Goal: Information Seeking & Learning: Learn about a topic

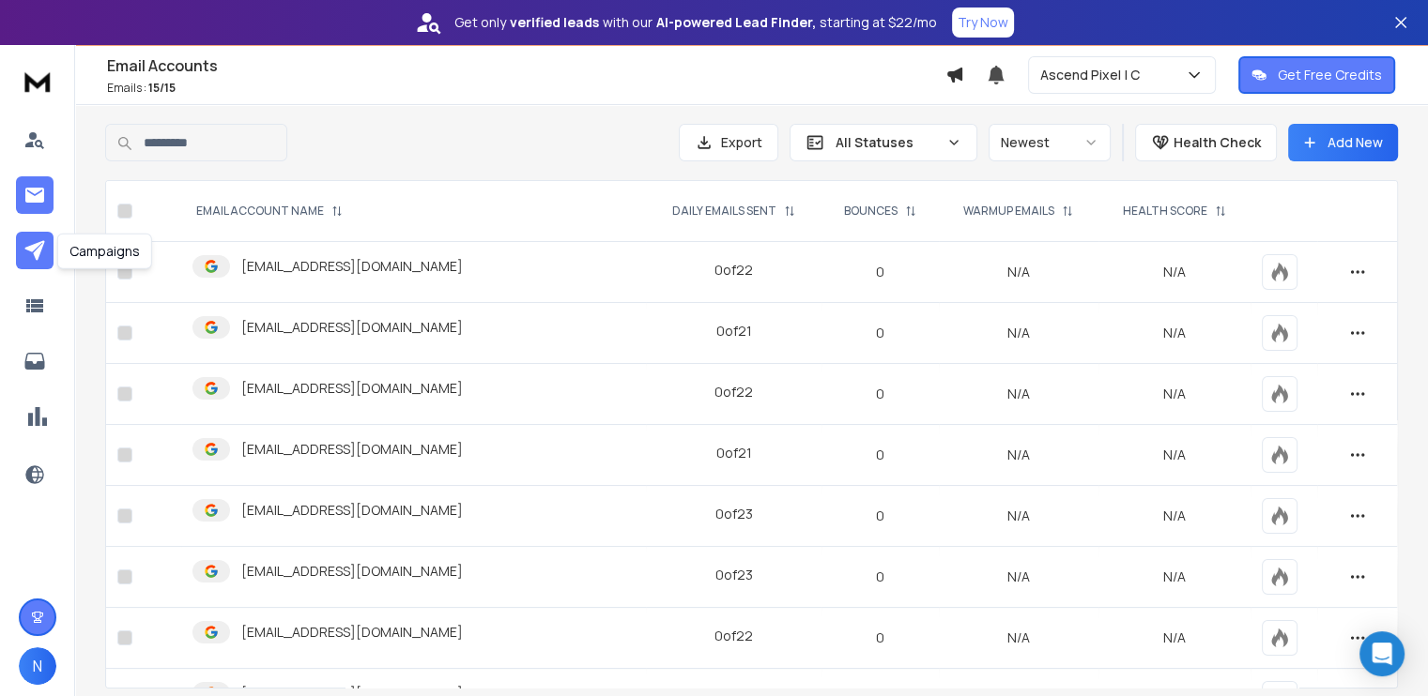
click at [40, 257] on icon at bounding box center [34, 250] width 23 height 23
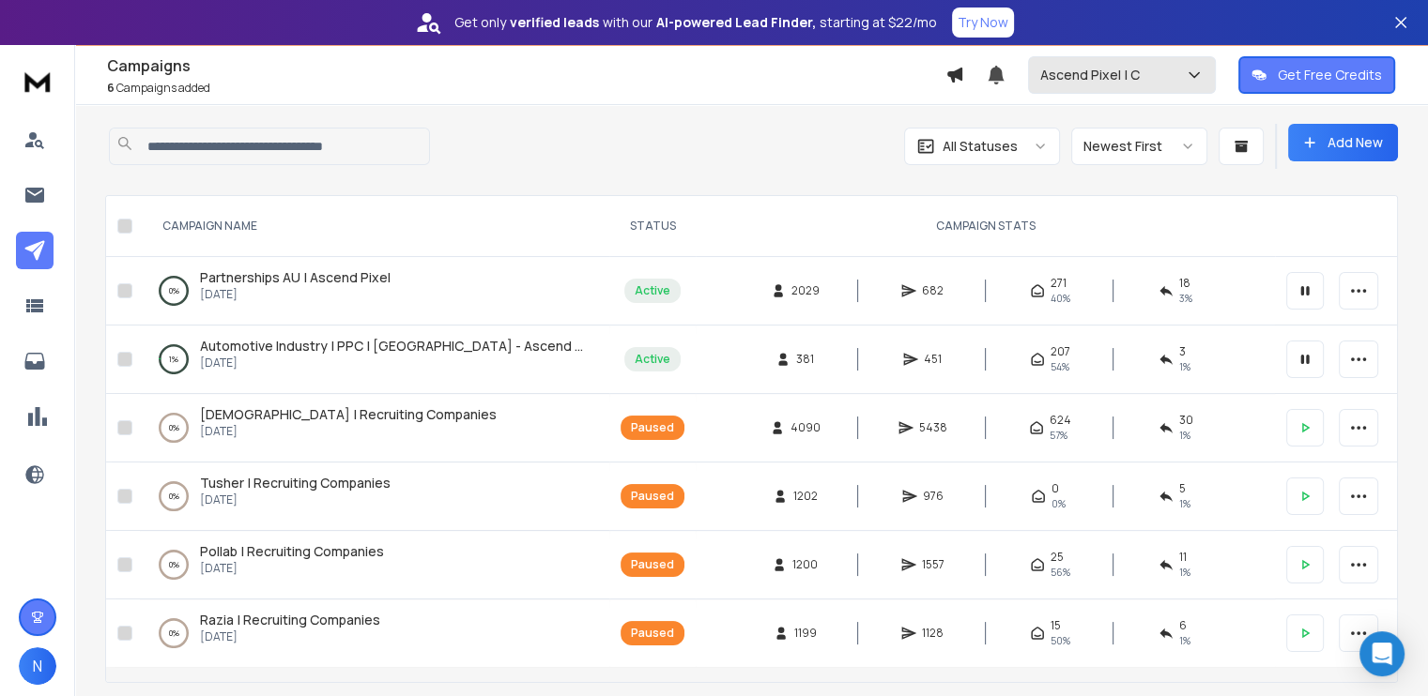
click at [1111, 83] on p "Ascend Pixel | C" at bounding box center [1093, 75] width 107 height 19
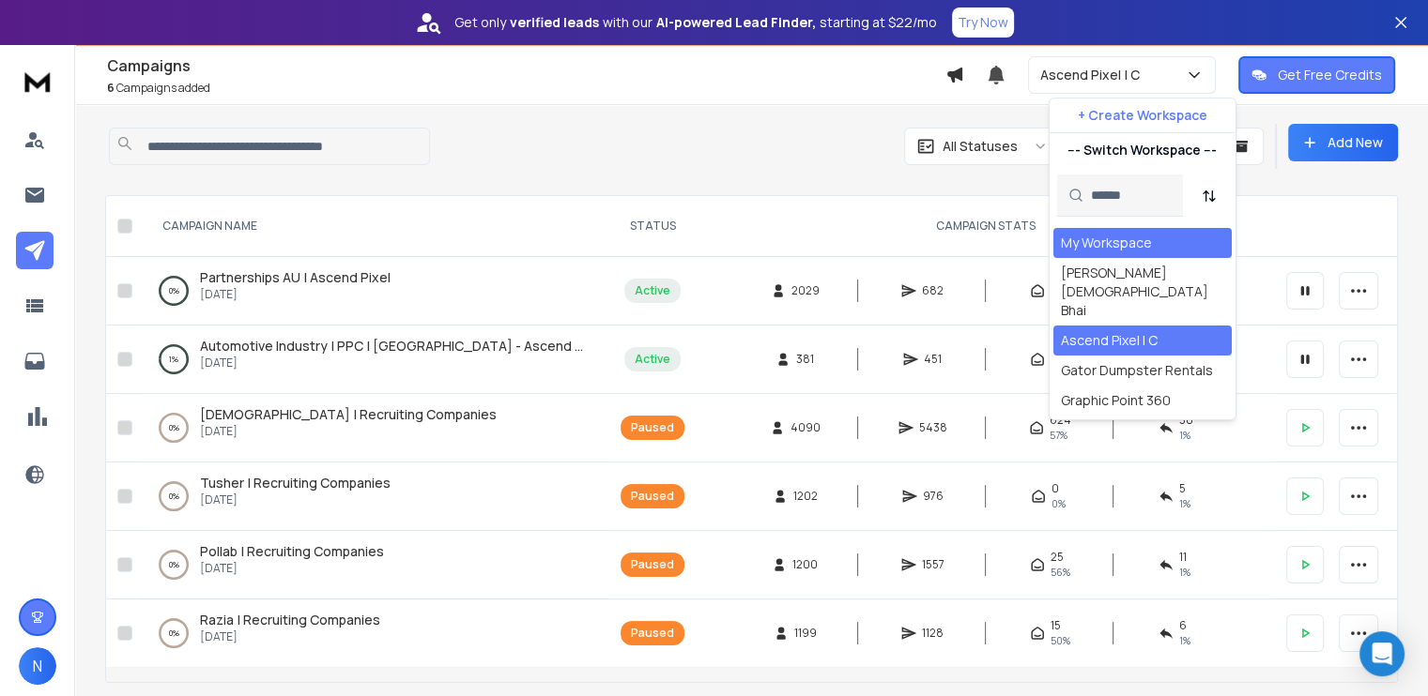
click at [611, 146] on div at bounding box center [428, 146] width 647 height 45
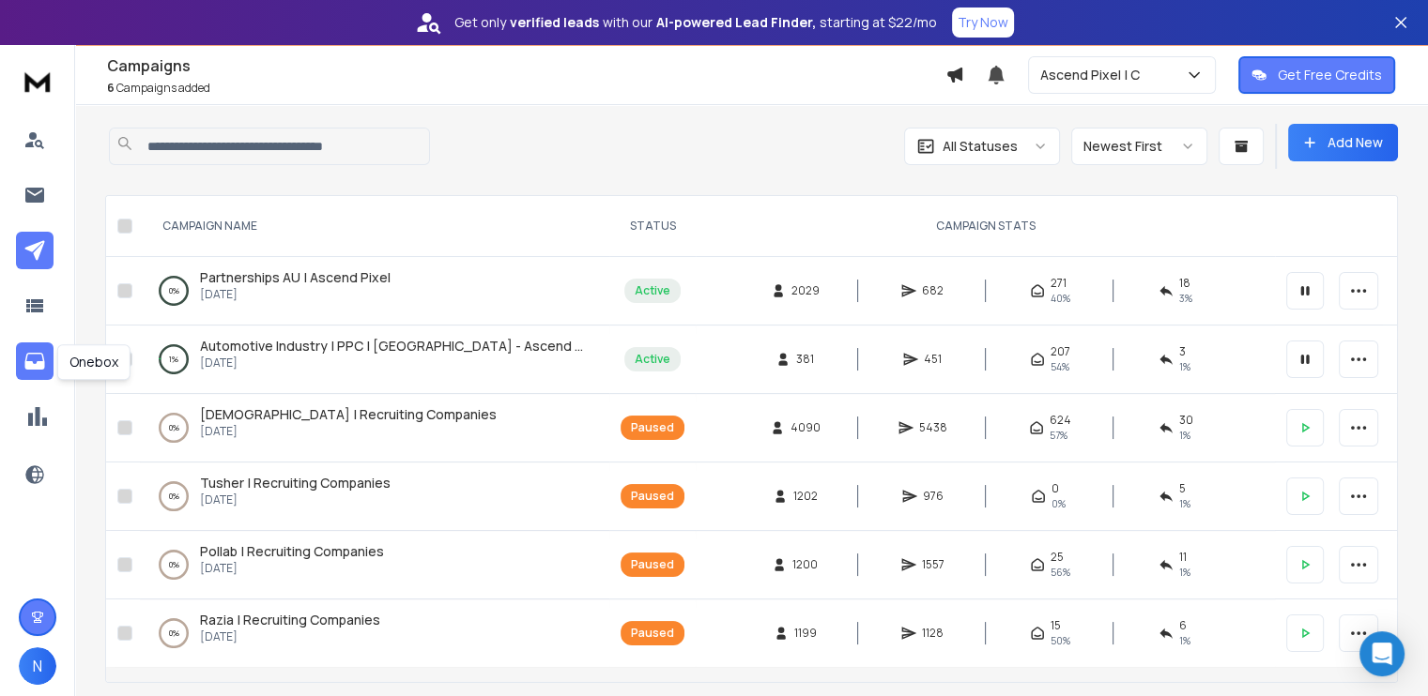
click at [20, 352] on link at bounding box center [35, 362] width 38 height 38
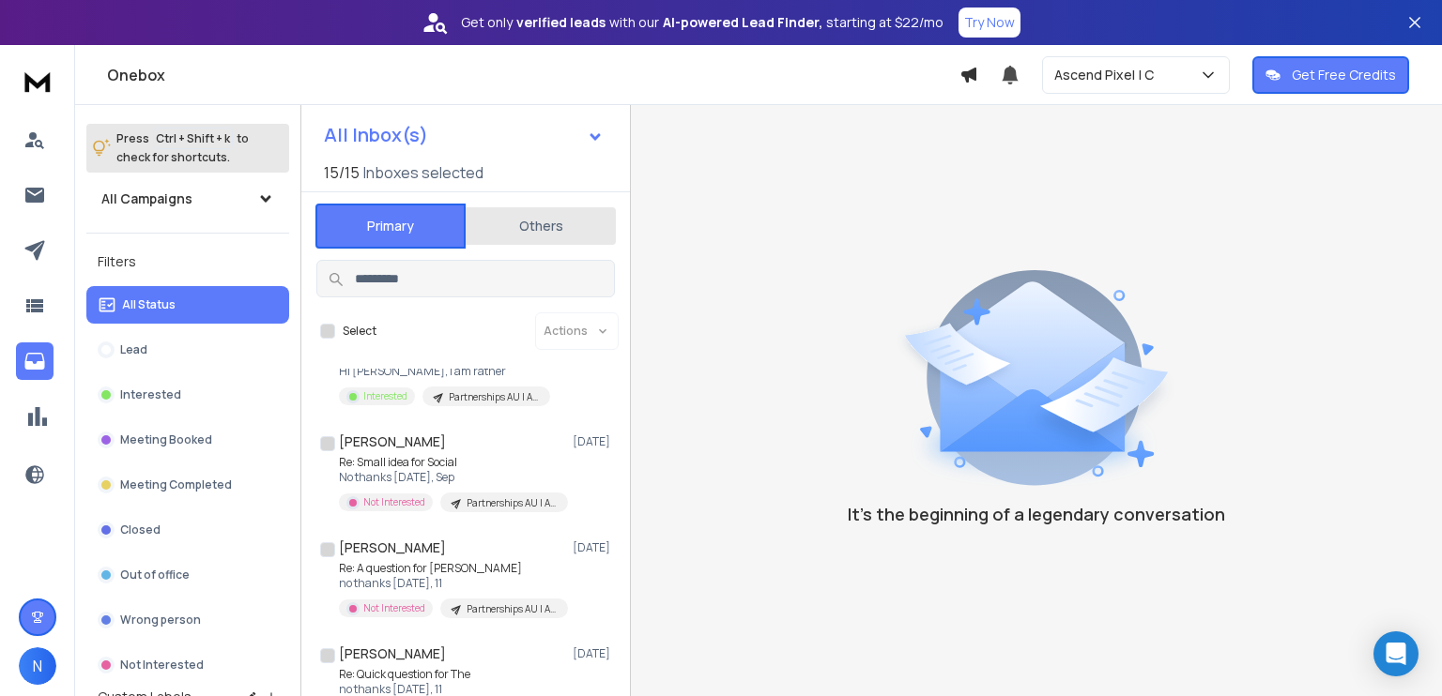
scroll to position [282, 0]
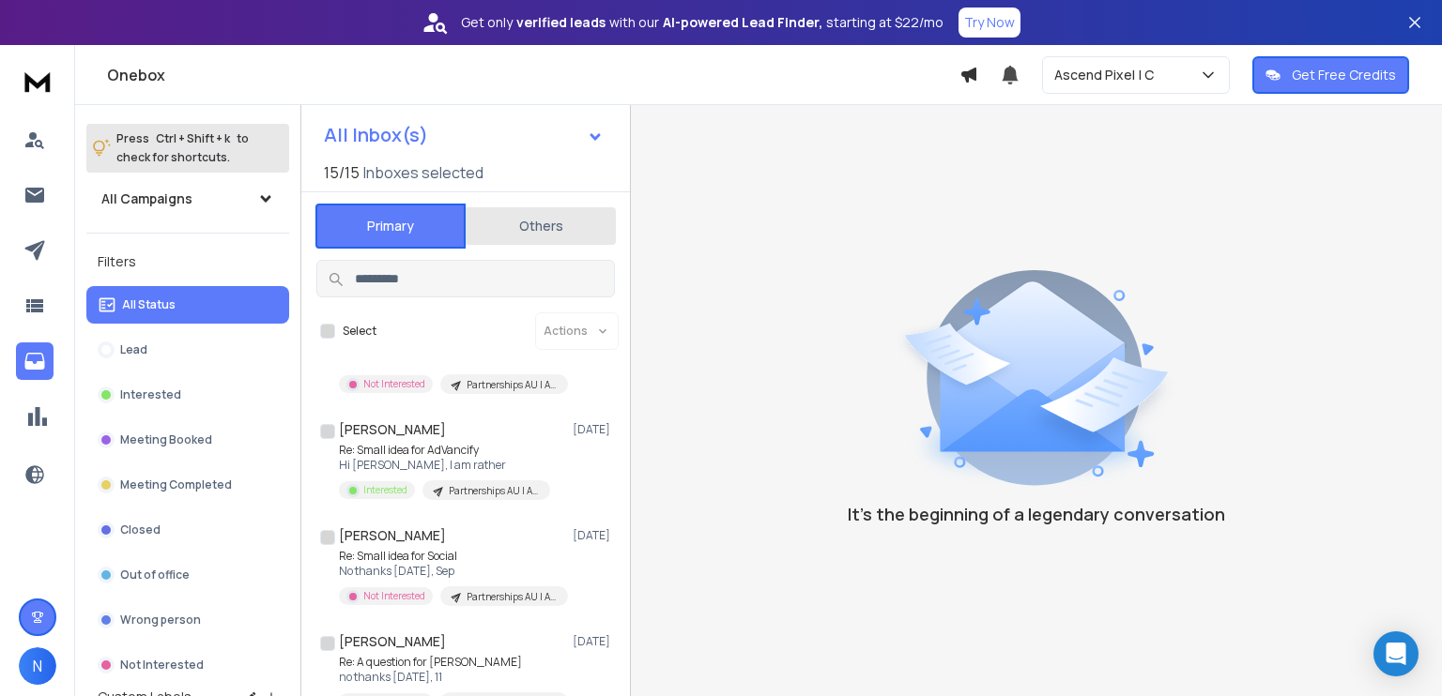
click at [449, 435] on div "[PERSON_NAME] [DATE]" at bounding box center [477, 430] width 276 height 19
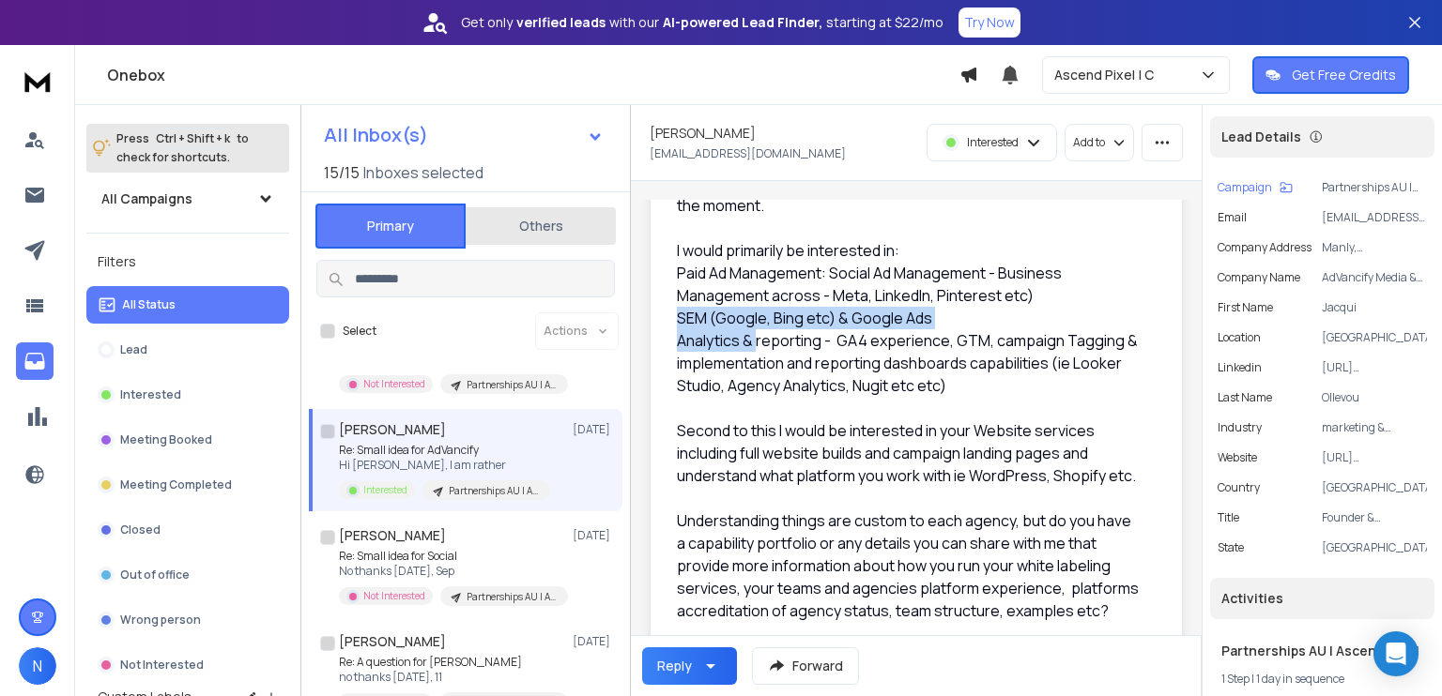
drag, startPoint x: 676, startPoint y: 318, endPoint x: 755, endPoint y: 348, distance: 84.4
click at [755, 348] on ul "Paid Ad Management: Social Ad Management - Business Management across - Meta, L…" at bounding box center [909, 329] width 464 height 135
click at [859, 348] on li "Analytics & reporting - GA4 experience, GTM, campaign Tagging & implementation …" at bounding box center [909, 363] width 464 height 68
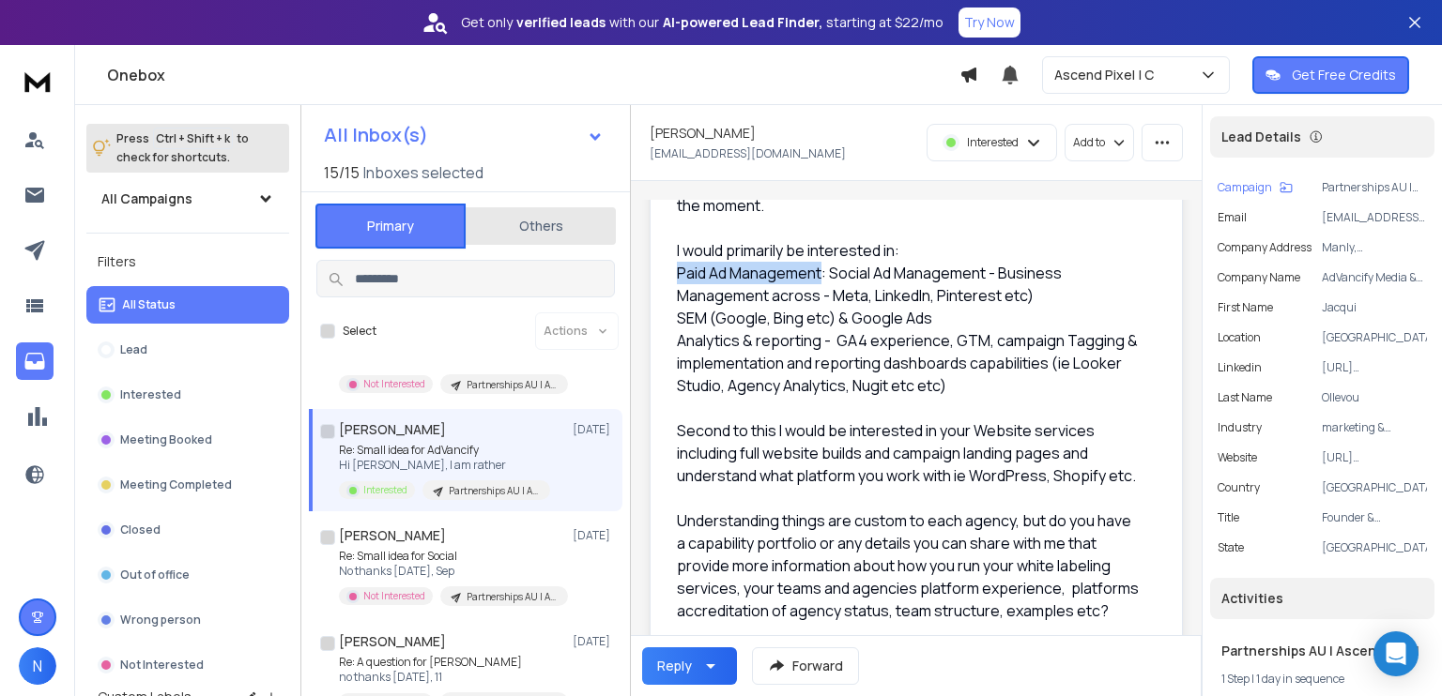
drag, startPoint x: 678, startPoint y: 269, endPoint x: 824, endPoint y: 273, distance: 146.5
click at [822, 274] on li "Paid Ad Management: Social Ad Management - Business Management across - Meta, L…" at bounding box center [909, 284] width 464 height 45
click at [853, 272] on li "Paid Ad Management: Social Ad Management - Business Management across - Meta, L…" at bounding box center [909, 284] width 464 height 45
drag, startPoint x: 827, startPoint y: 272, endPoint x: 994, endPoint y: 269, distance: 167.1
click at [994, 269] on li "Paid Ad Management: Social Ad Management - Business Management across - Meta, L…" at bounding box center [909, 284] width 464 height 45
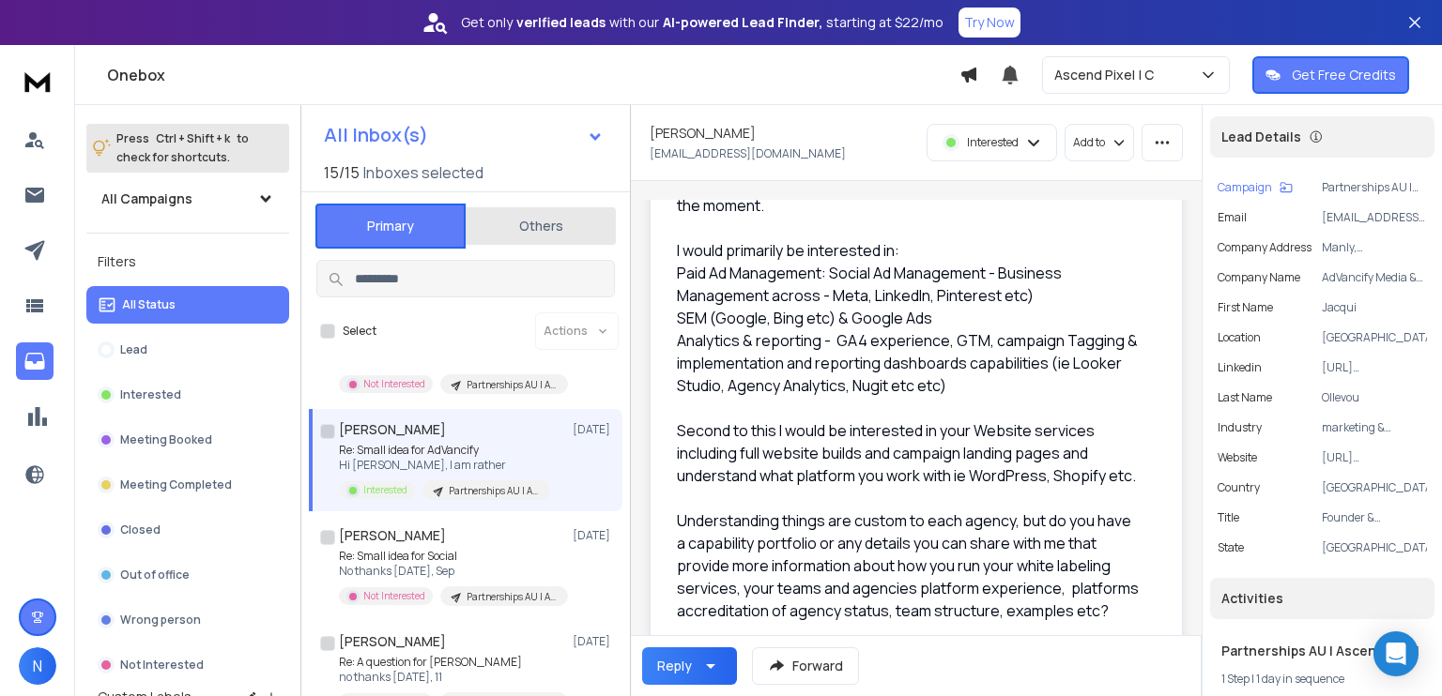
click at [849, 292] on li "Paid Ad Management: Social Ad Management - Business Management across - Meta, L…" at bounding box center [909, 284] width 464 height 45
drag, startPoint x: 834, startPoint y: 272, endPoint x: 994, endPoint y: 270, distance: 160.5
click at [994, 270] on li "Paid Ad Management: Social Ad Management - Business Management across - Meta, L…" at bounding box center [909, 284] width 464 height 45
click at [745, 319] on li "SEM (Google, Bing etc) & Google Ads" at bounding box center [909, 318] width 464 height 23
drag, startPoint x: 683, startPoint y: 314, endPoint x: 769, endPoint y: 315, distance: 85.4
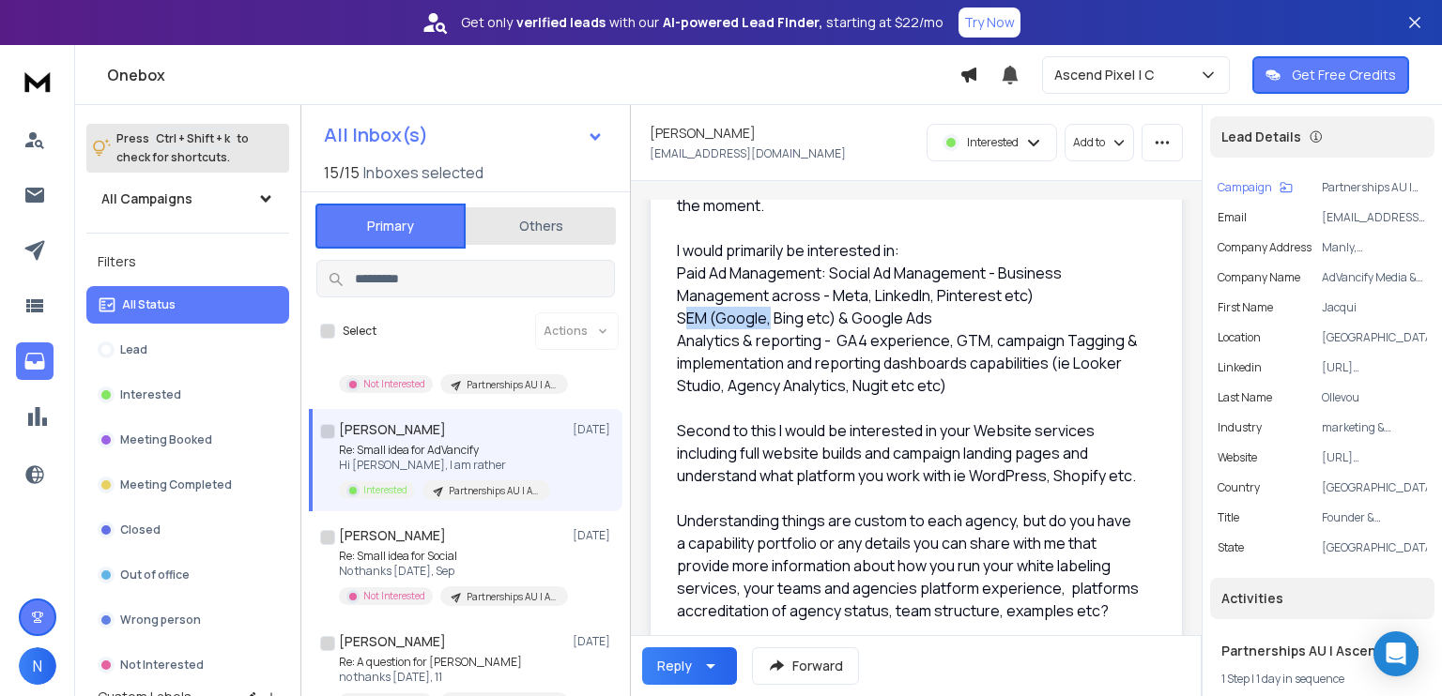
click at [769, 315] on li "SEM (Google, Bing etc) & Google Ads" at bounding box center [909, 318] width 464 height 23
click at [868, 315] on li "SEM (Google, Bing etc) & Google Ads" at bounding box center [909, 318] width 464 height 23
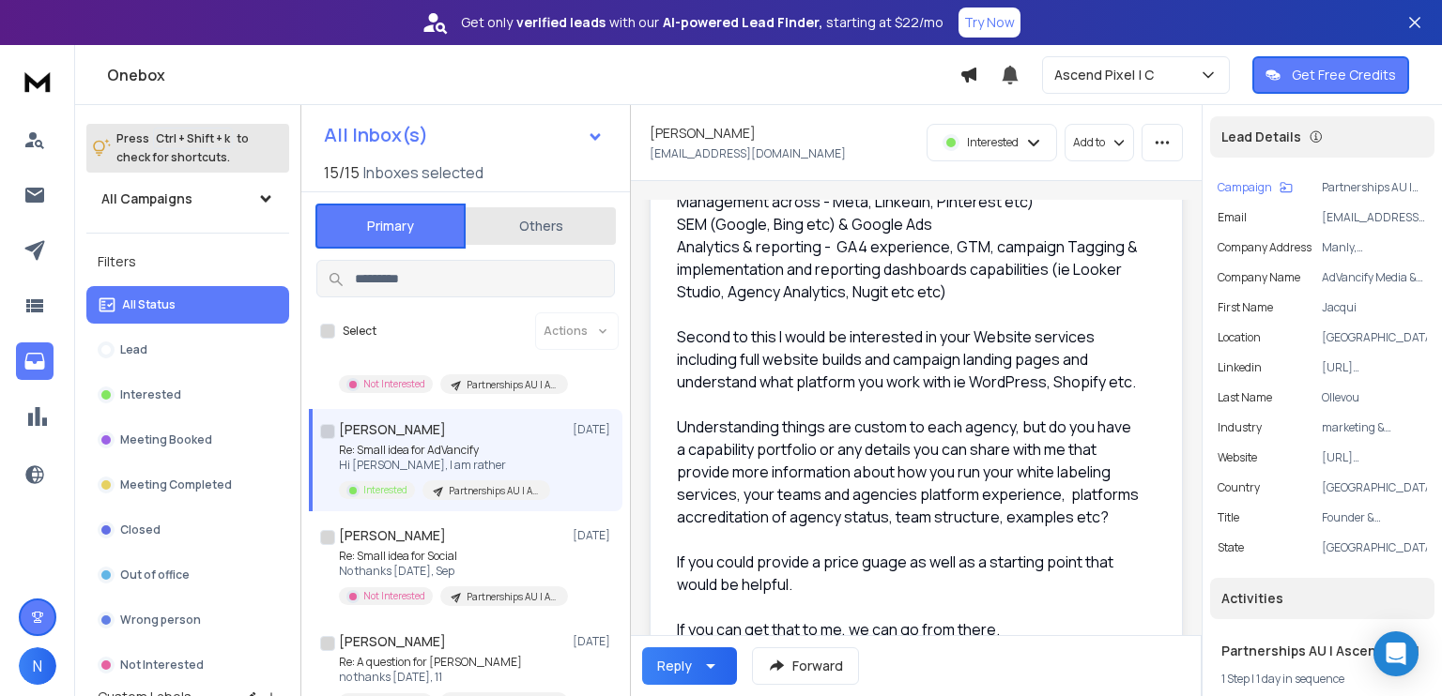
scroll to position [469, 0]
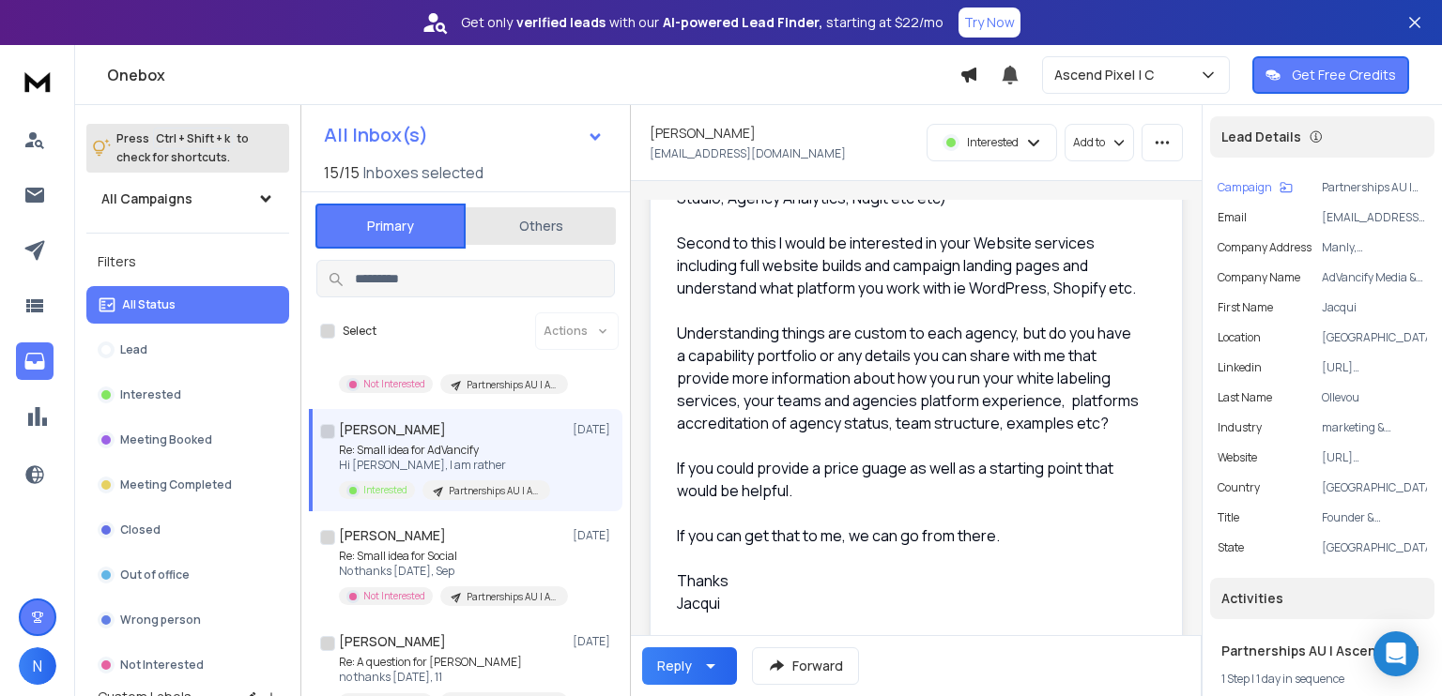
click at [736, 453] on div "Paid Ad Management: Social Ad Management - Business Management across - Meta, L…" at bounding box center [909, 310] width 464 height 473
click at [736, 451] on div "Paid Ad Management: Social Ad Management - Business Management across - Meta, L…" at bounding box center [909, 310] width 464 height 473
copy div "accreditation"
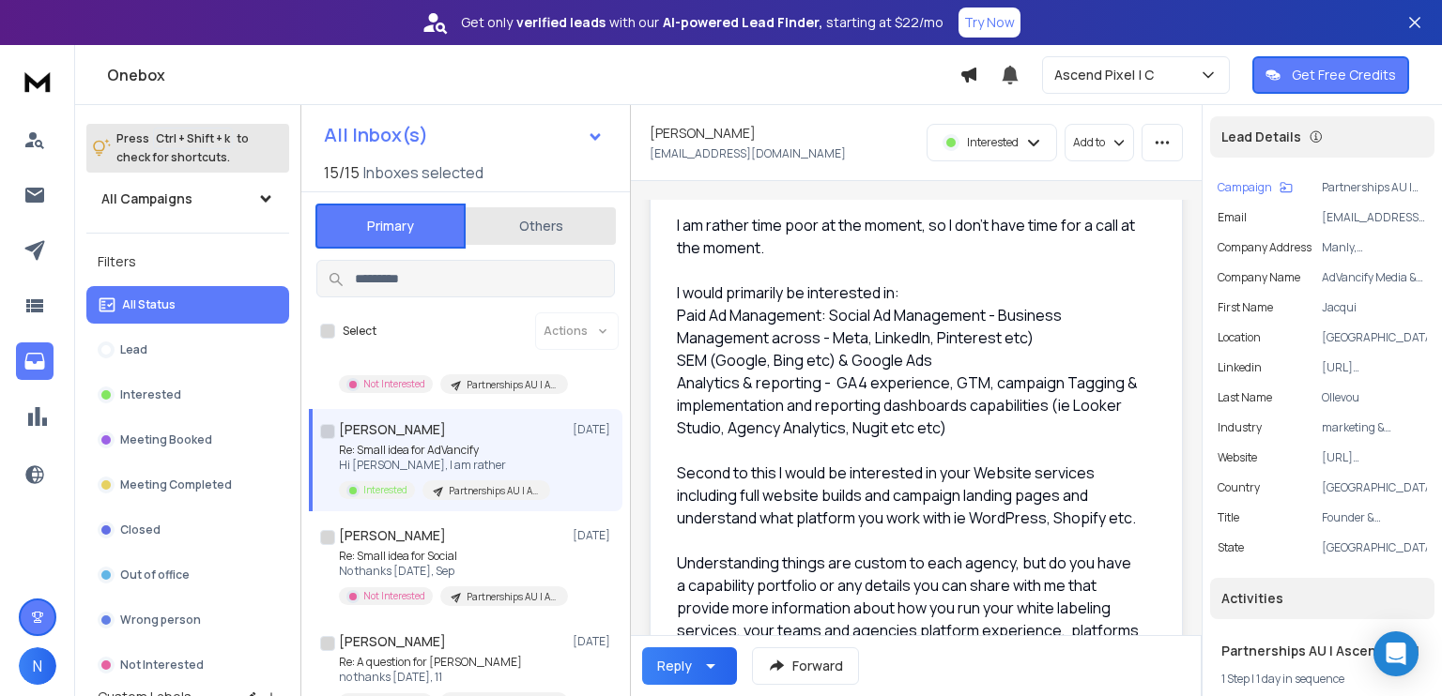
scroll to position [188, 0]
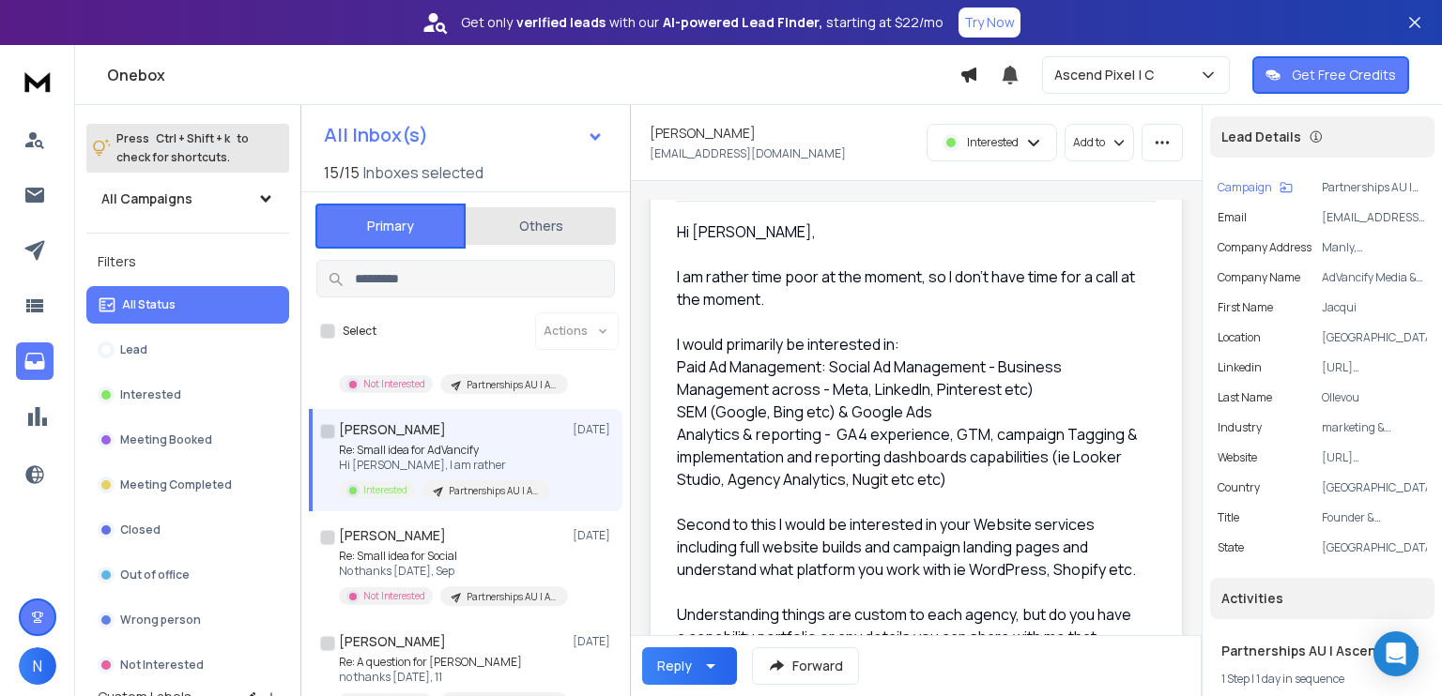
click at [1086, 457] on li "Analytics & reporting - GA4 experience, GTM, campaign Tagging & implementation …" at bounding box center [909, 457] width 464 height 68
click at [1085, 458] on li "Analytics & reporting - GA4 experience, GTM, campaign Tagging & implementation …" at bounding box center [909, 457] width 464 height 68
click at [718, 474] on li "Analytics & reporting - GA4 experience, GTM, campaign Tagging & implementation …" at bounding box center [909, 457] width 464 height 68
click at [741, 475] on li "Analytics & reporting - GA4 experience, GTM, campaign Tagging & implementation …" at bounding box center [909, 457] width 464 height 68
drag, startPoint x: 859, startPoint y: 480, endPoint x: 897, endPoint y: 477, distance: 38.6
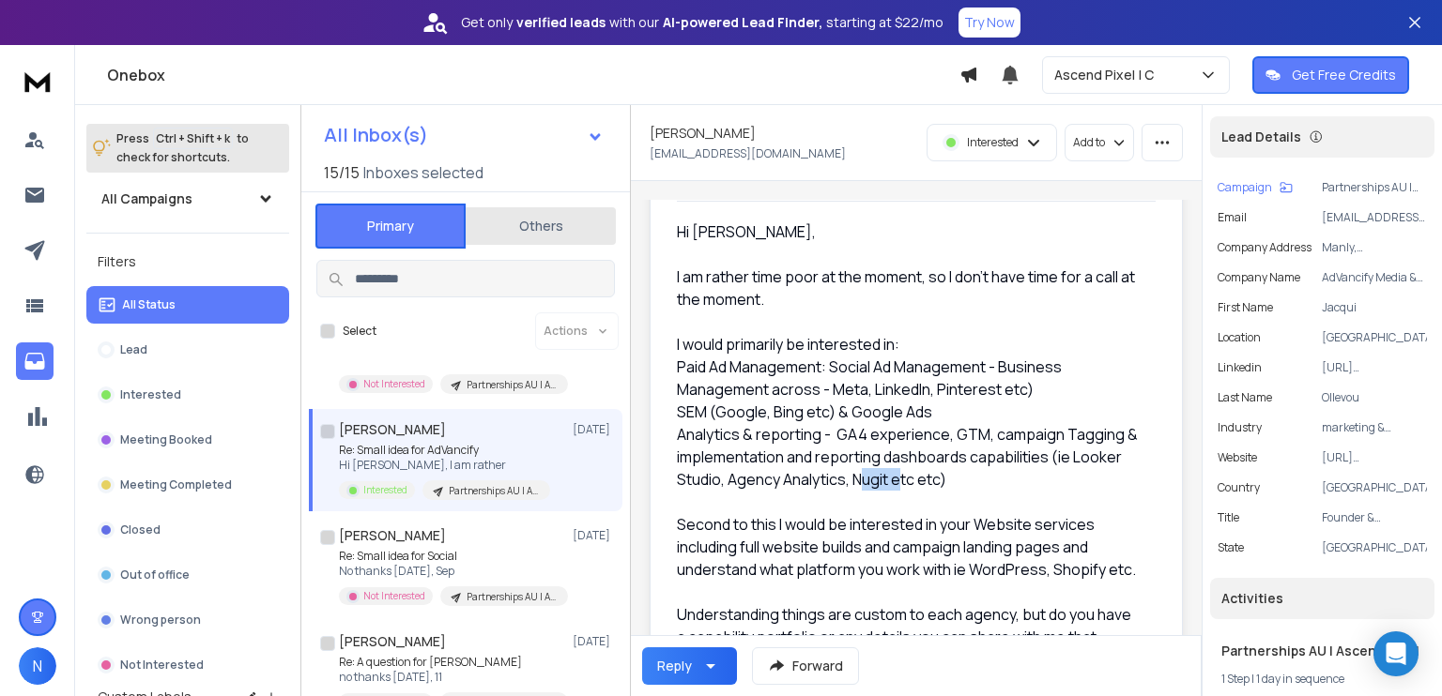
click at [897, 477] on li "Analytics & reporting - GA4 experience, GTM, campaign Tagging & implementation …" at bounding box center [909, 457] width 464 height 68
copy li "Nugit"
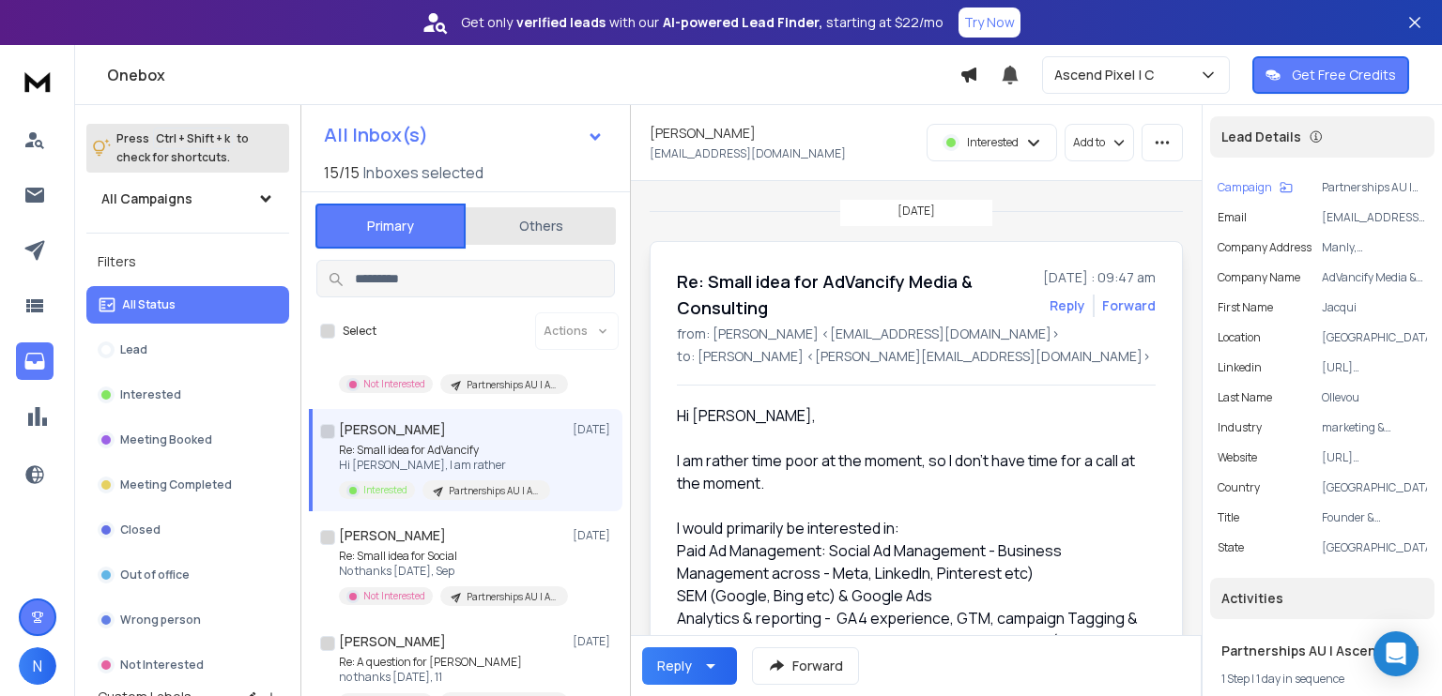
scroll to position [0, 0]
